Goal: Task Accomplishment & Management: Manage account settings

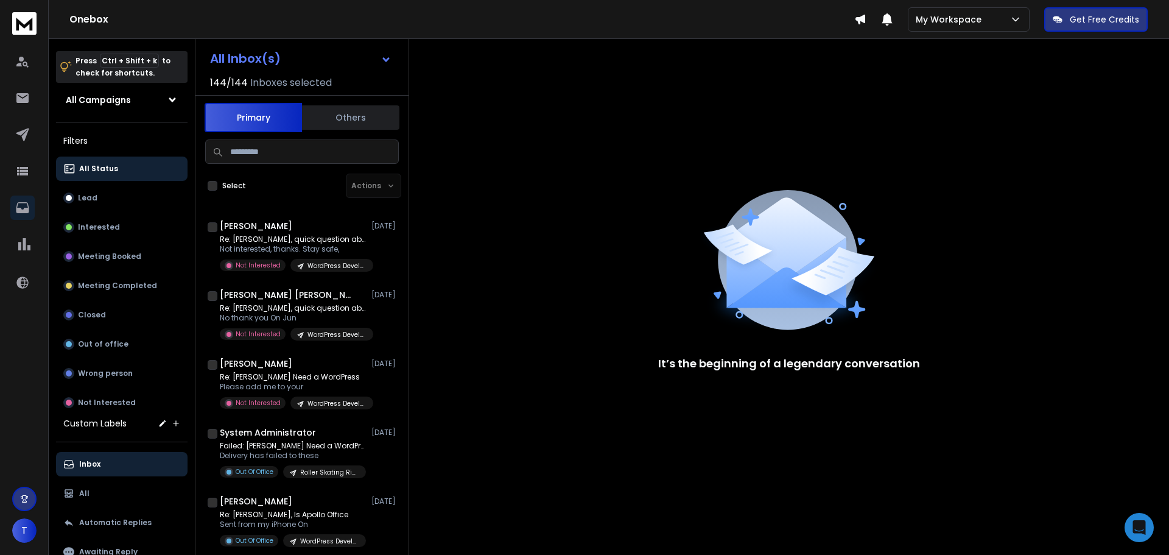
click at [93, 490] on button "All" at bounding box center [121, 493] width 131 height 24
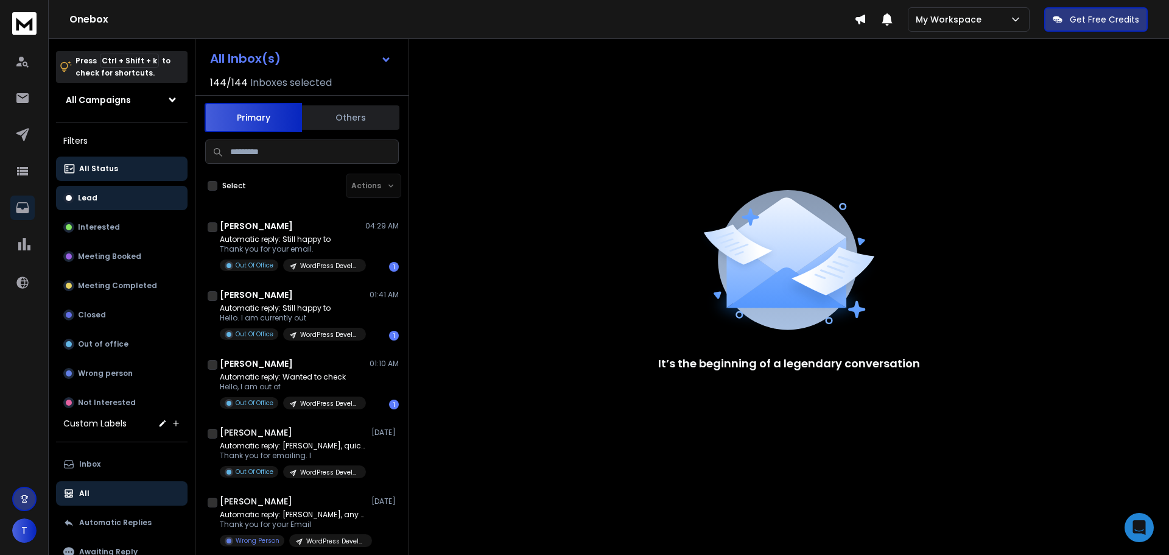
click at [99, 200] on button "Lead" at bounding box center [121, 198] width 131 height 24
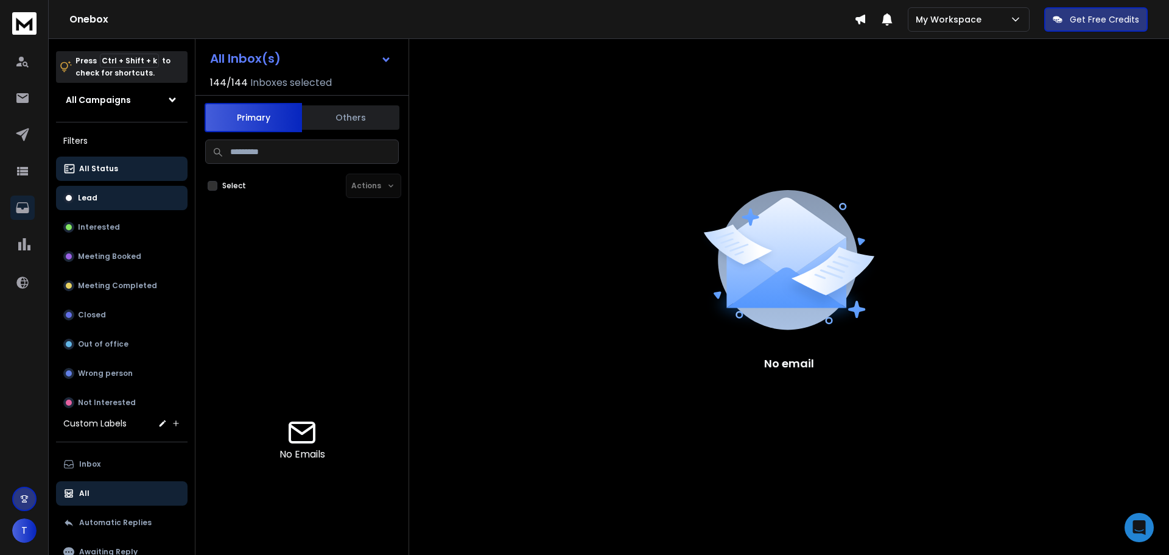
click at [113, 172] on p "All Status" at bounding box center [98, 169] width 39 height 10
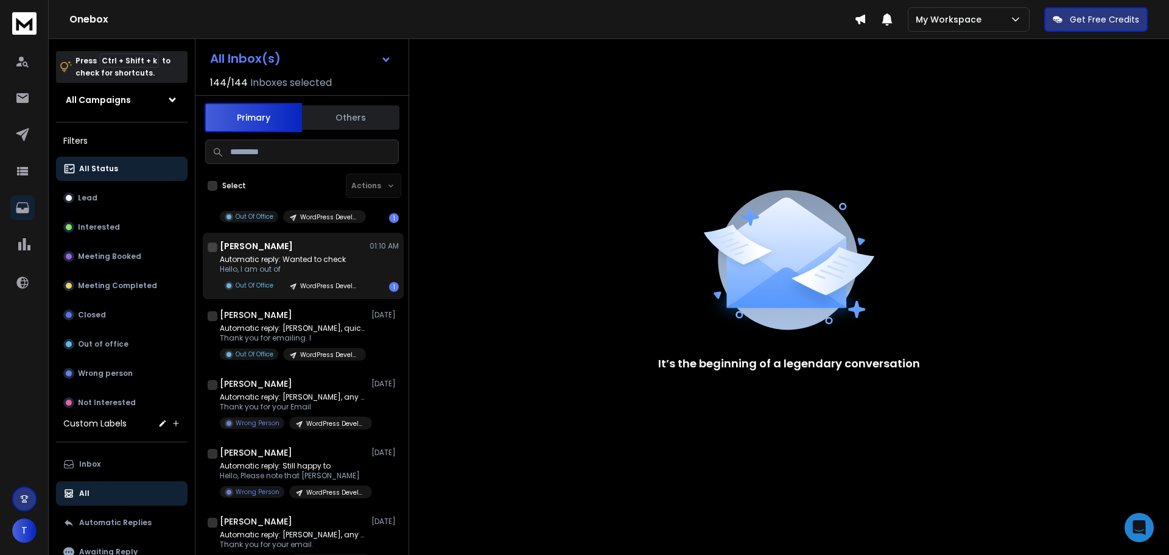
scroll to position [122, 0]
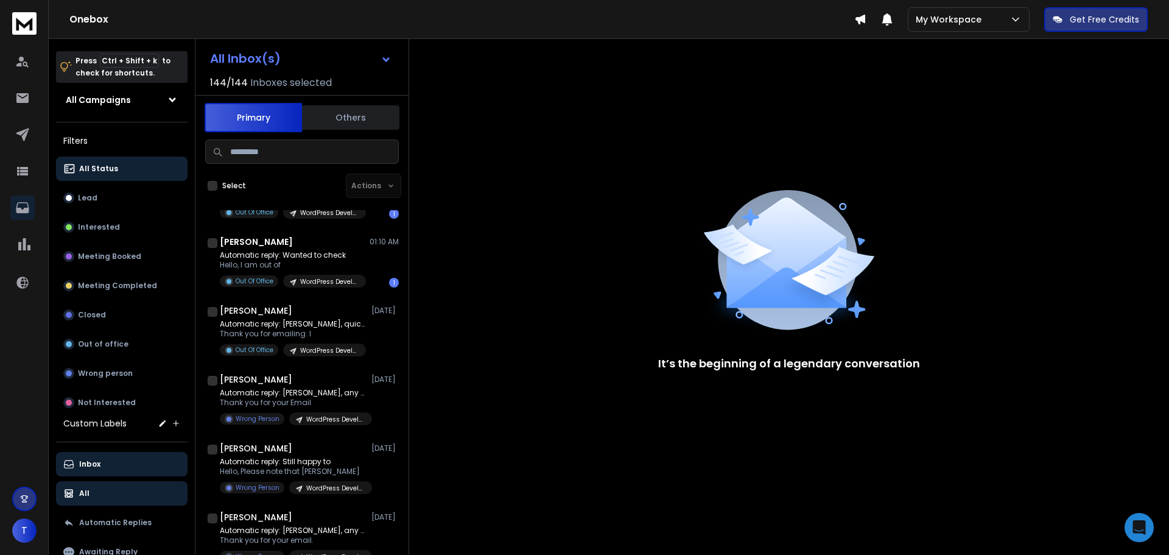
click at [131, 471] on button "Inbox" at bounding box center [121, 464] width 131 height 24
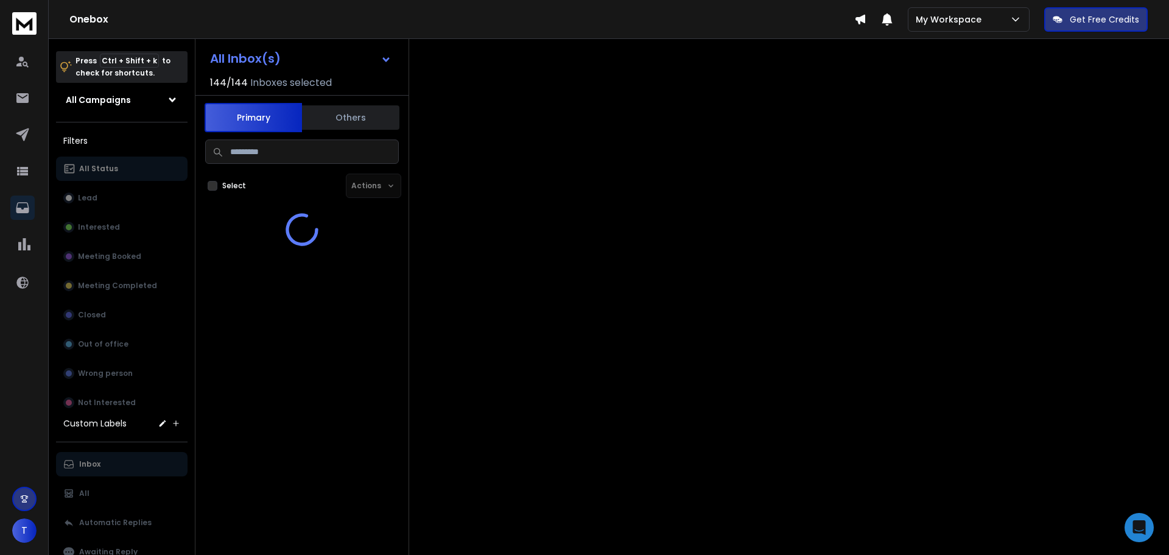
scroll to position [0, 0]
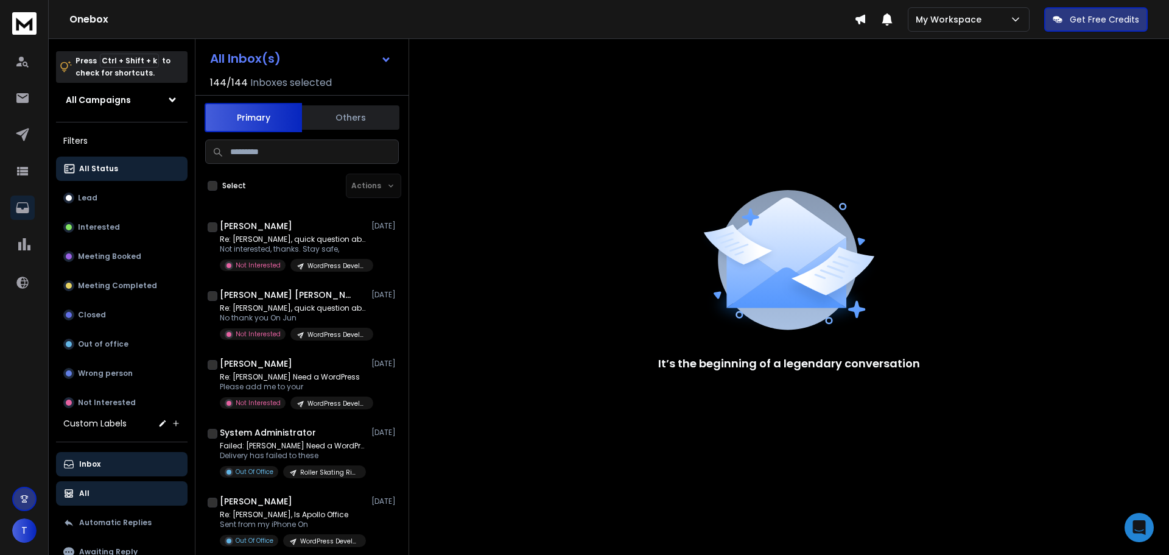
click at [102, 491] on button "All" at bounding box center [121, 493] width 131 height 24
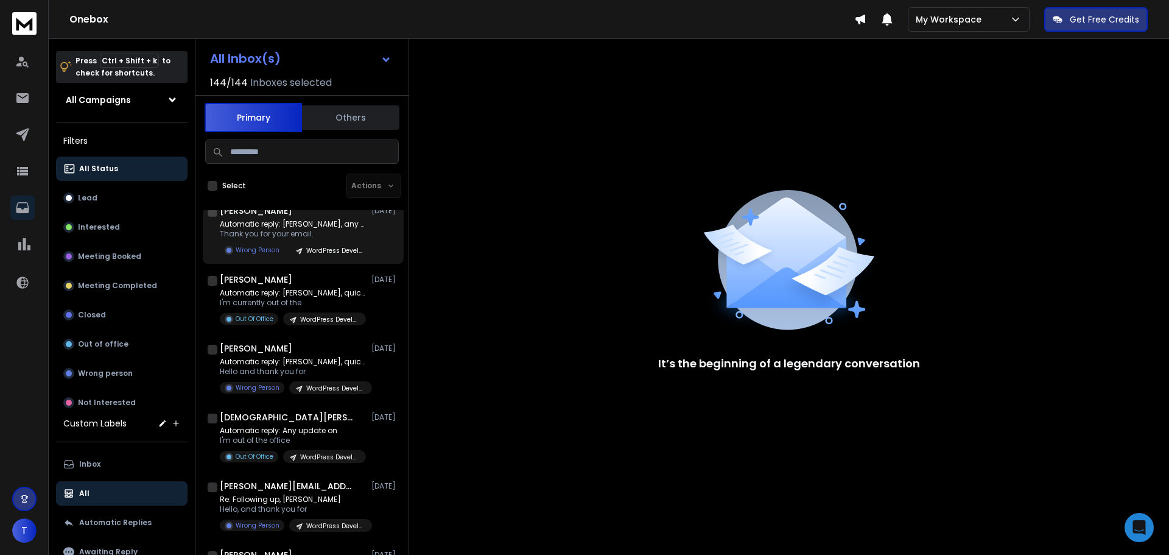
scroll to position [609, 0]
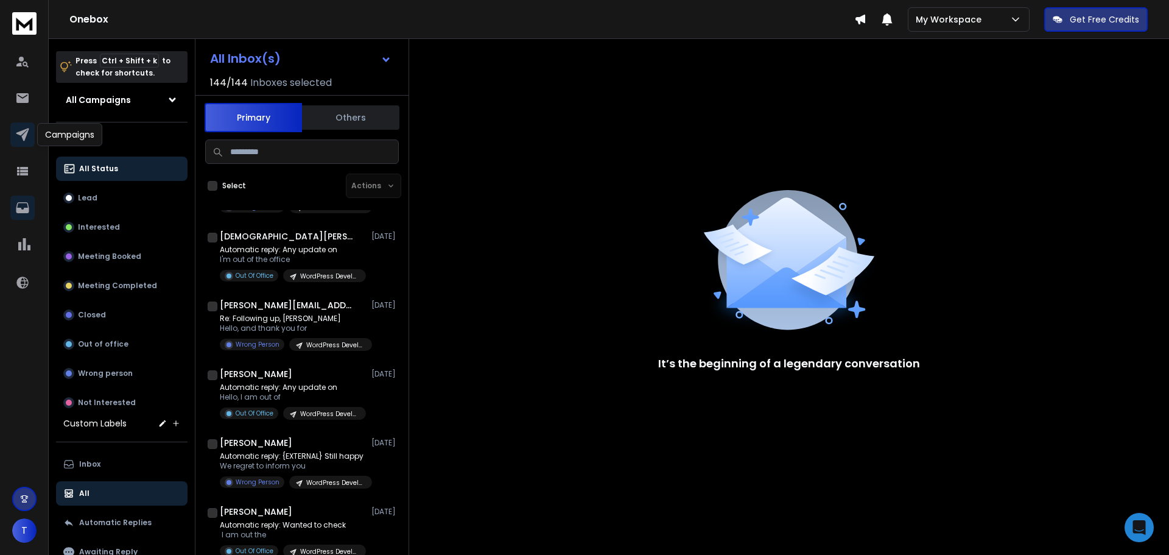
click at [20, 135] on icon at bounding box center [22, 134] width 13 height 13
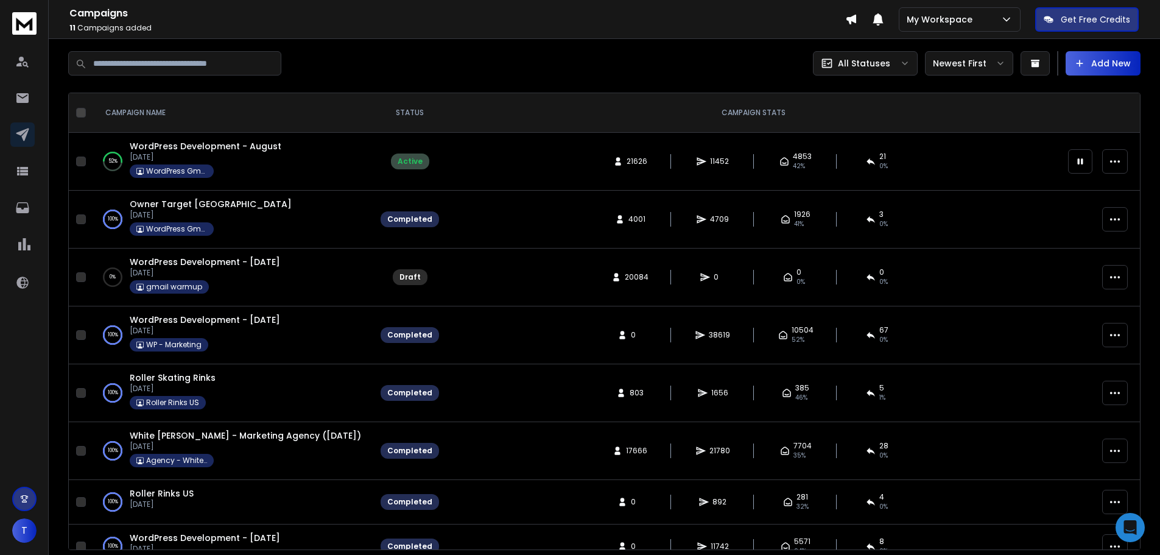
click at [231, 150] on span "WordPress Development - August" at bounding box center [206, 146] width 152 height 12
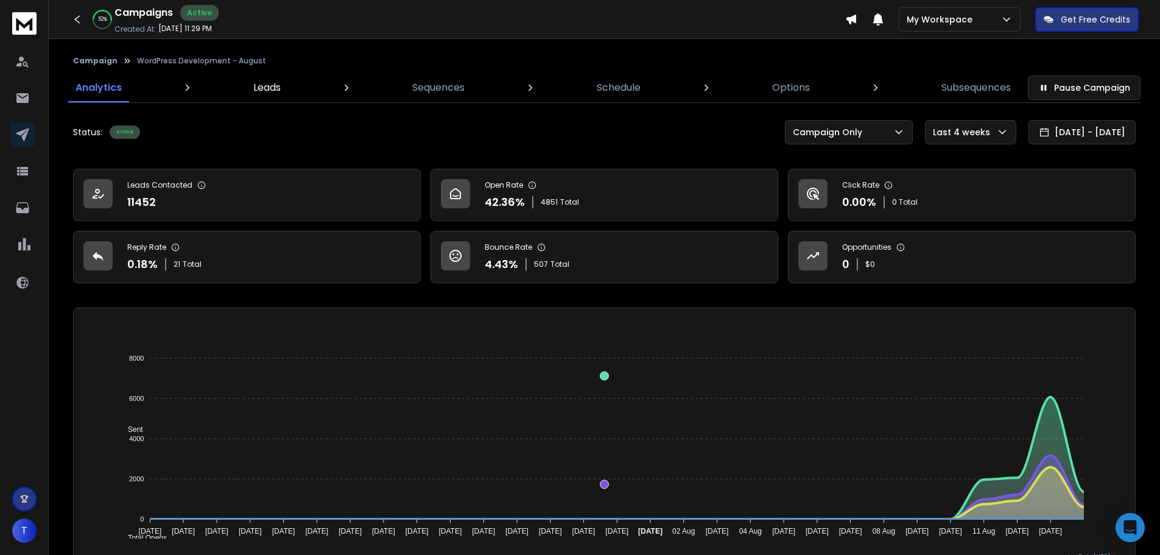
click at [272, 90] on p "Leads" at bounding box center [266, 87] width 27 height 15
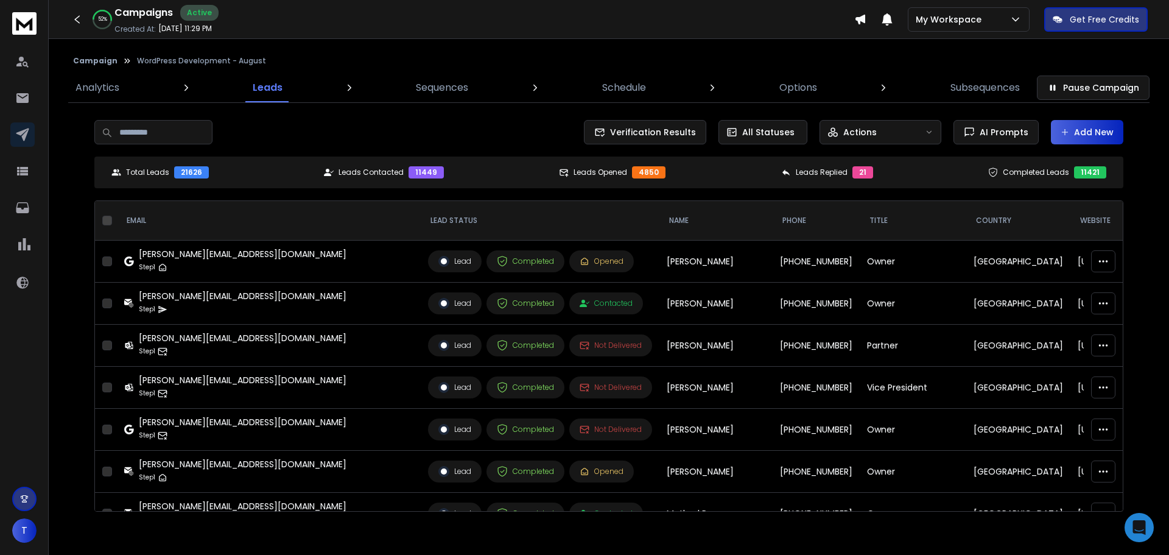
click at [202, 135] on input at bounding box center [153, 132] width 118 height 24
paste input "**********"
type input "**********"
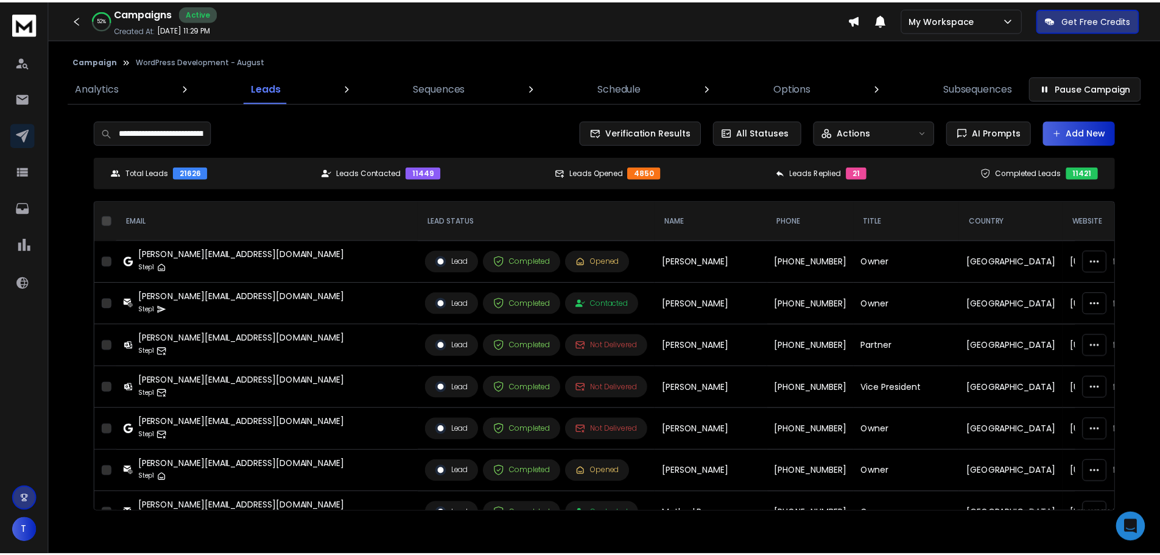
scroll to position [0, 65]
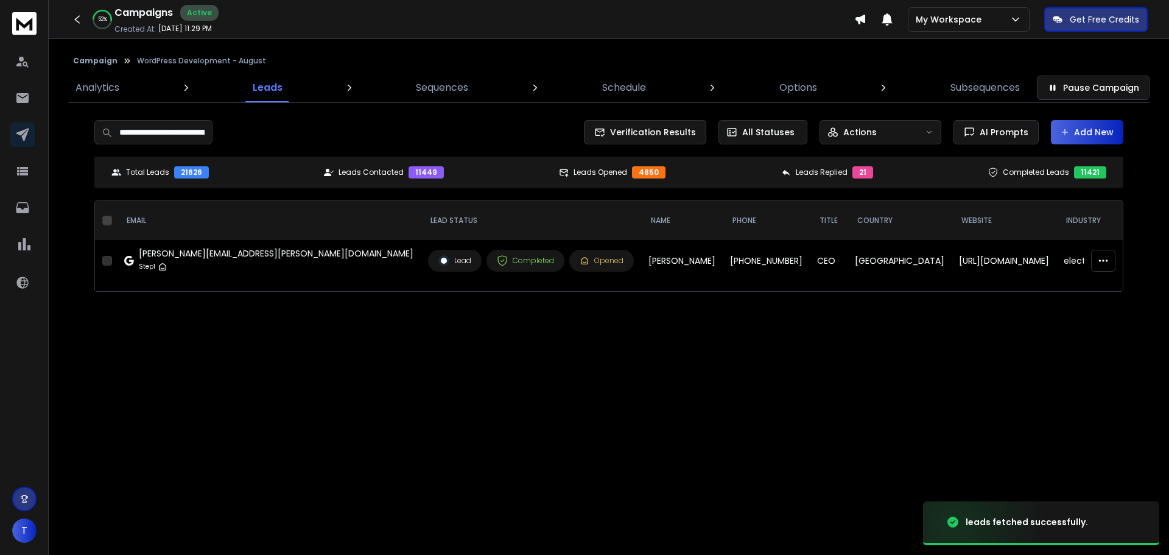
drag, startPoint x: 193, startPoint y: 131, endPoint x: 0, endPoint y: 130, distance: 193.0
click at [2, 131] on div "**********" at bounding box center [584, 148] width 1169 height 296
type input "**********"
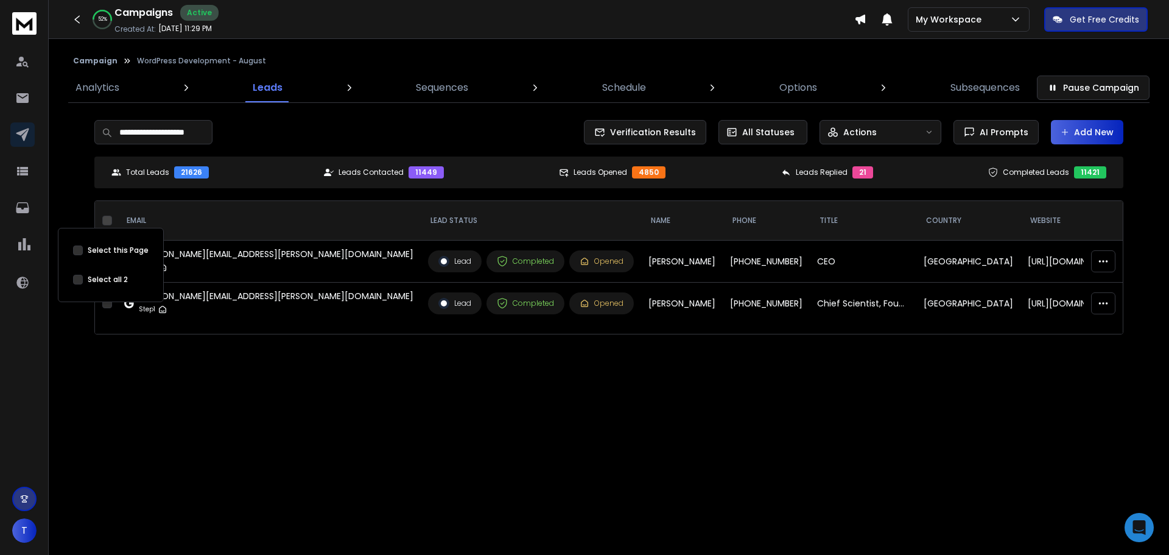
click at [83, 278] on div "Select all 2" at bounding box center [110, 280] width 75 height 10
click at [77, 278] on button "Select this Page" at bounding box center [78, 280] width 10 height 10
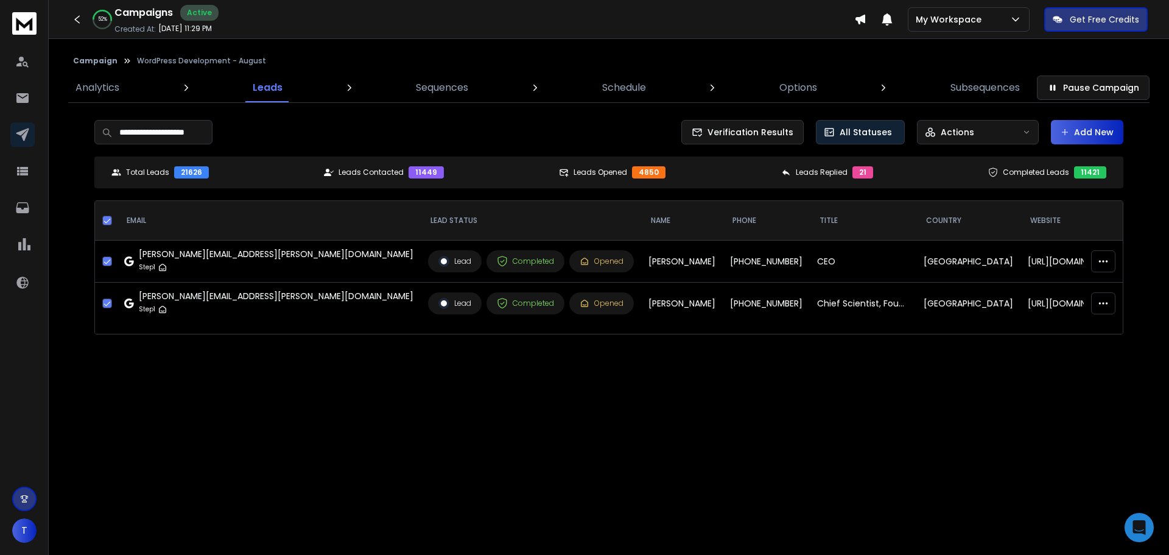
click at [902, 138] on button "All Statuses" at bounding box center [860, 132] width 89 height 24
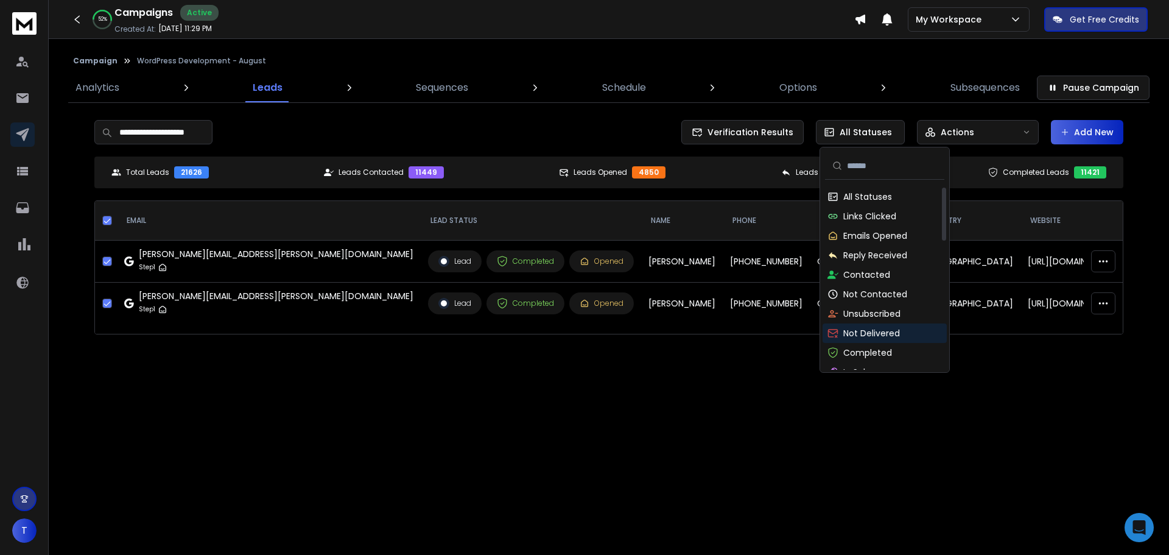
click at [878, 328] on p "Not Delivered" at bounding box center [871, 333] width 57 height 12
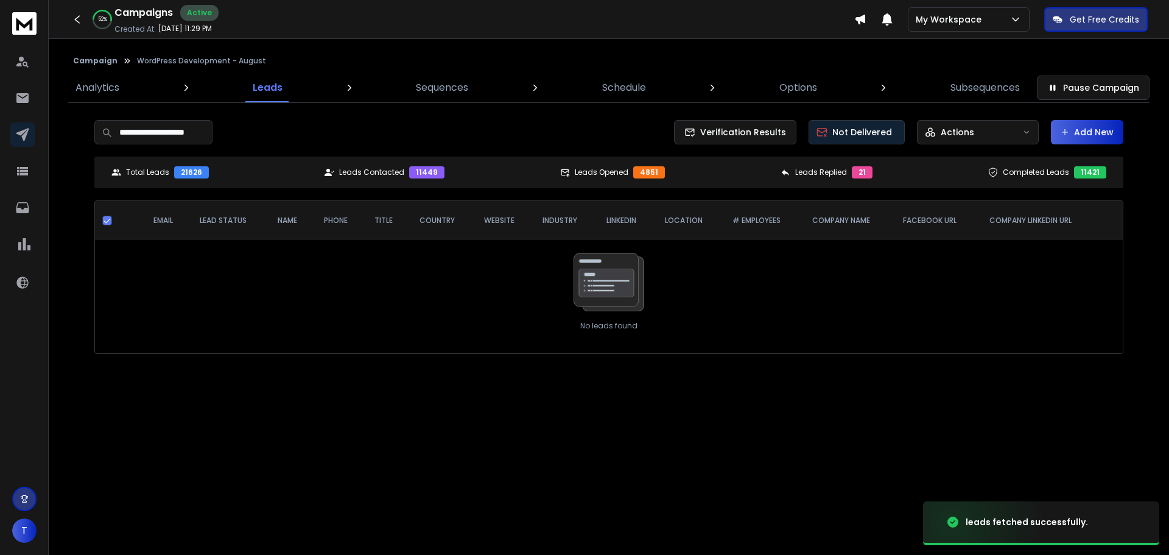
click at [845, 130] on p "Not Delivered" at bounding box center [862, 132] width 60 height 12
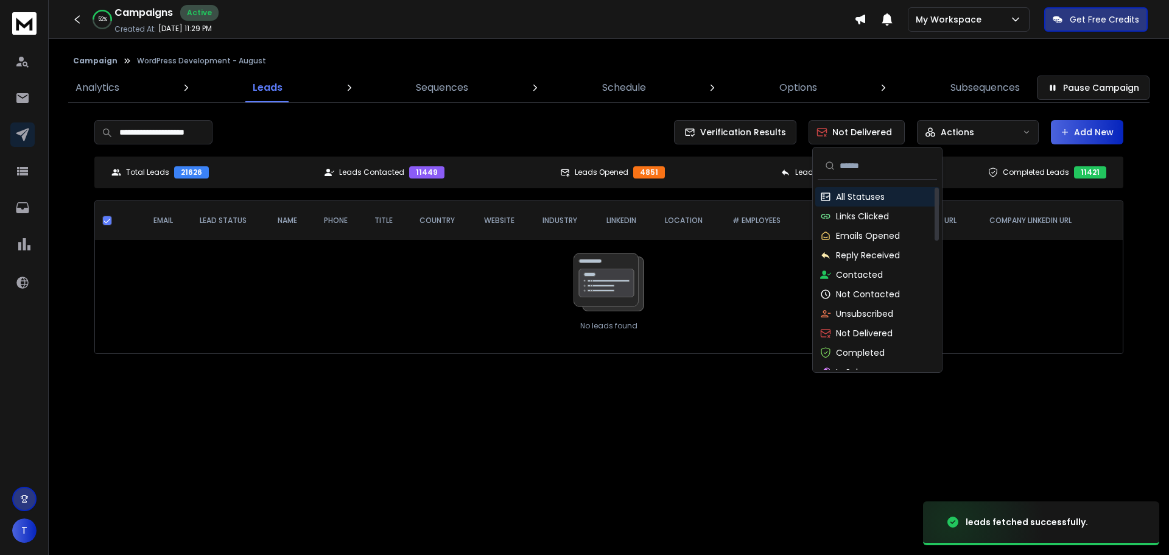
click at [863, 199] on p "All Statuses" at bounding box center [860, 197] width 49 height 12
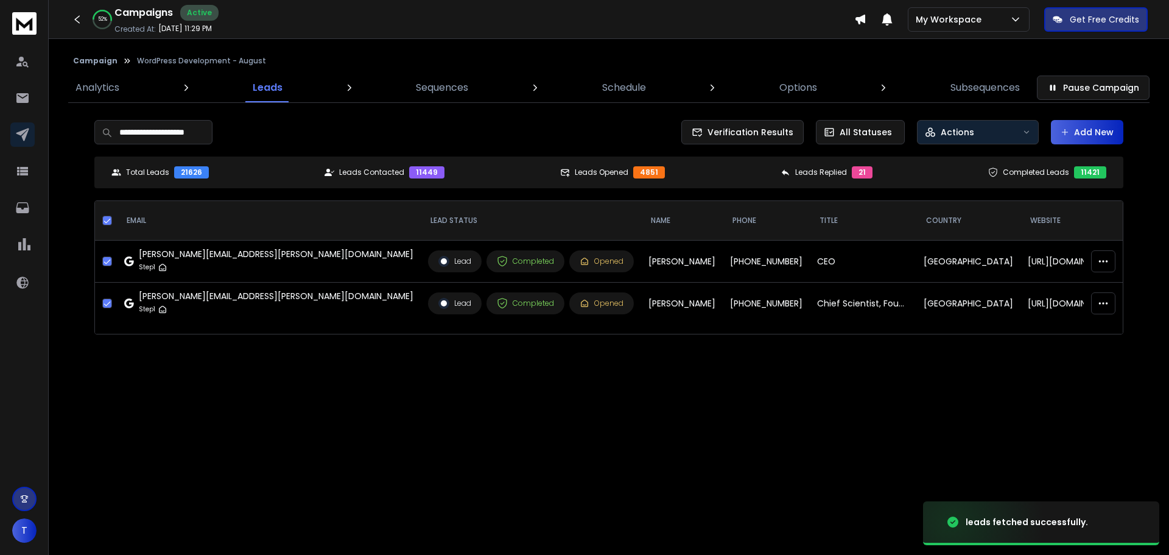
click at [981, 130] on div "Actions" at bounding box center [971, 132] width 93 height 12
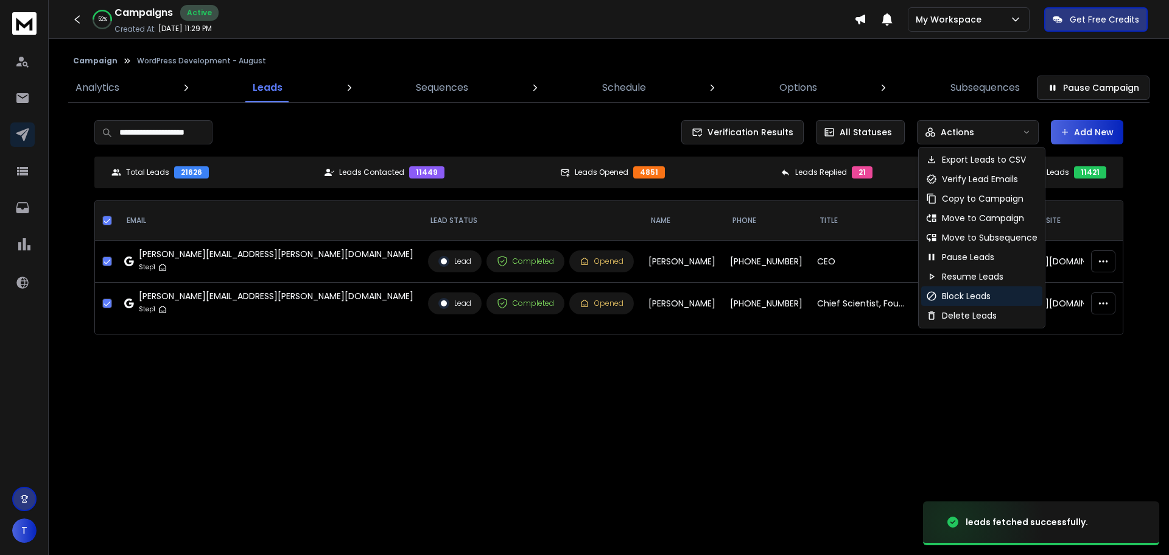
click at [979, 301] on p "Block Leads" at bounding box center [966, 296] width 49 height 12
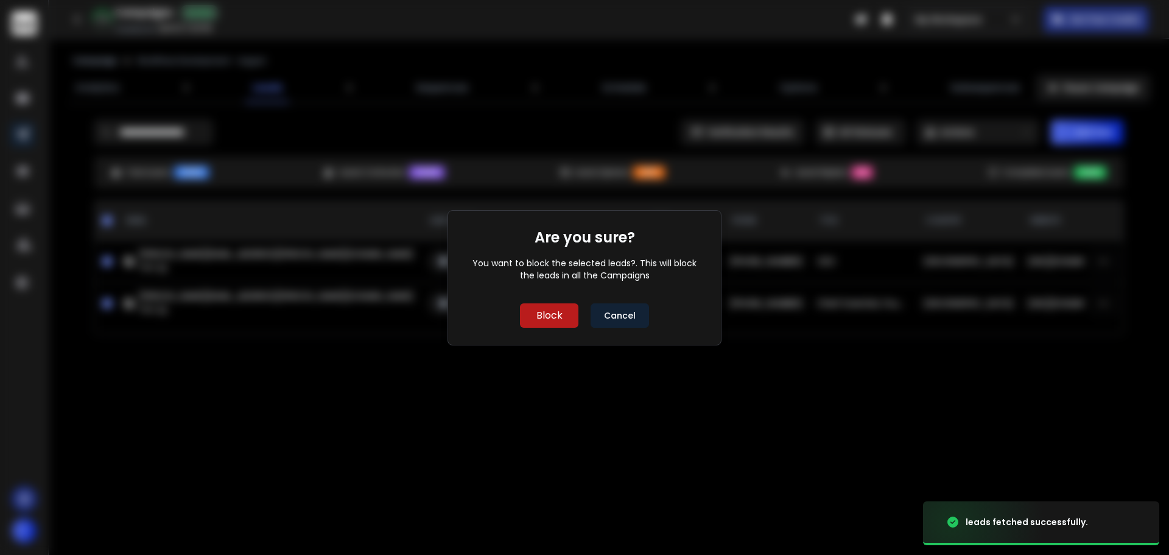
click at [552, 318] on button "Block" at bounding box center [549, 315] width 58 height 24
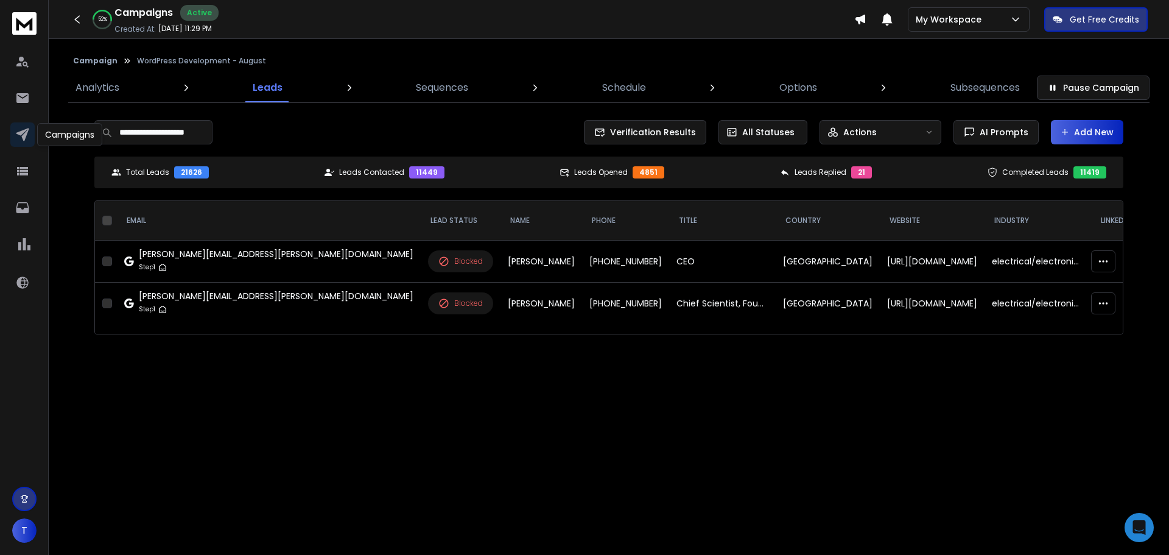
click at [26, 137] on icon at bounding box center [22, 134] width 15 height 15
